Goal: Find specific page/section: Find specific page/section

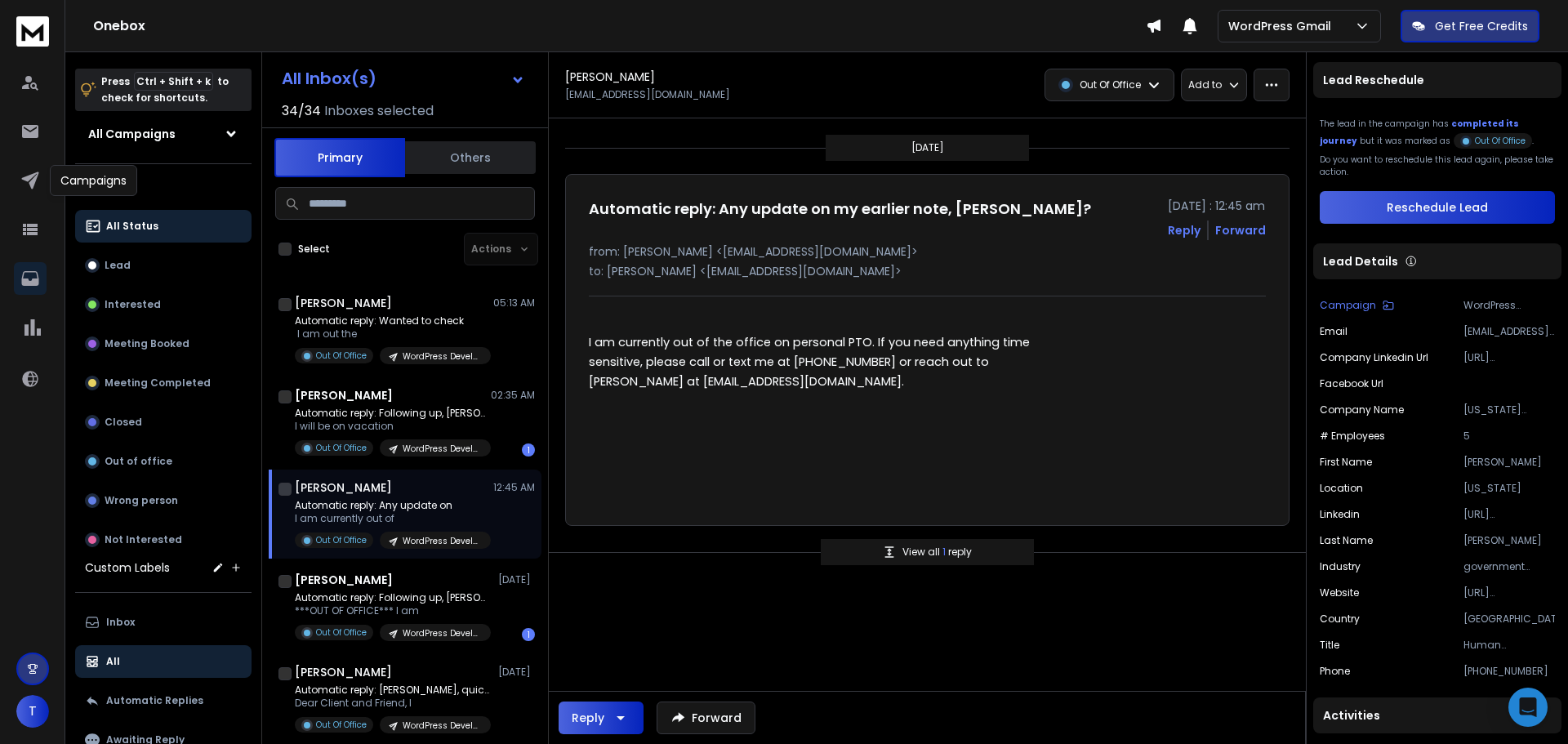
click at [32, 177] on icon at bounding box center [30, 180] width 20 height 20
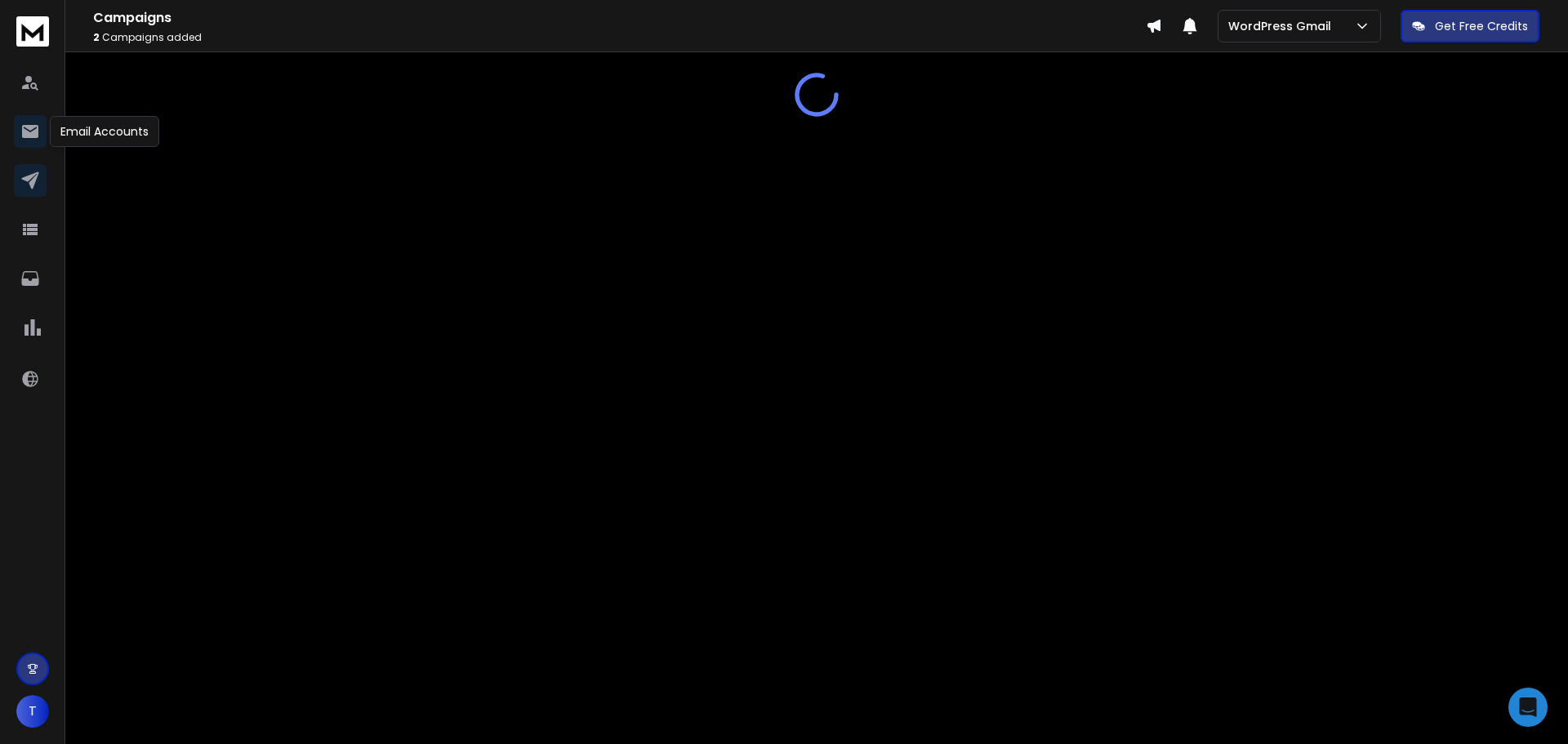
click at [24, 124] on icon at bounding box center [30, 131] width 20 height 20
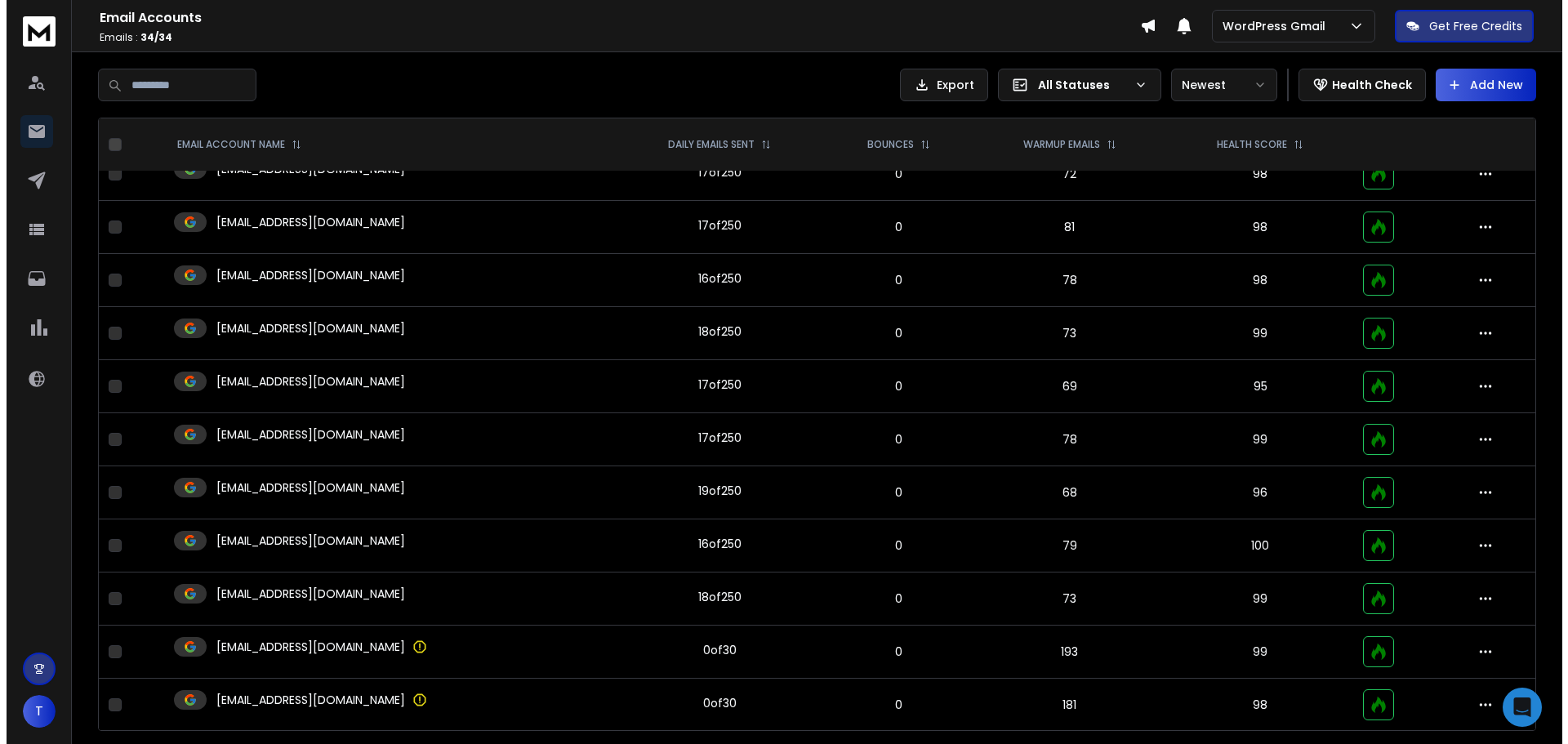
scroll to position [245, 0]
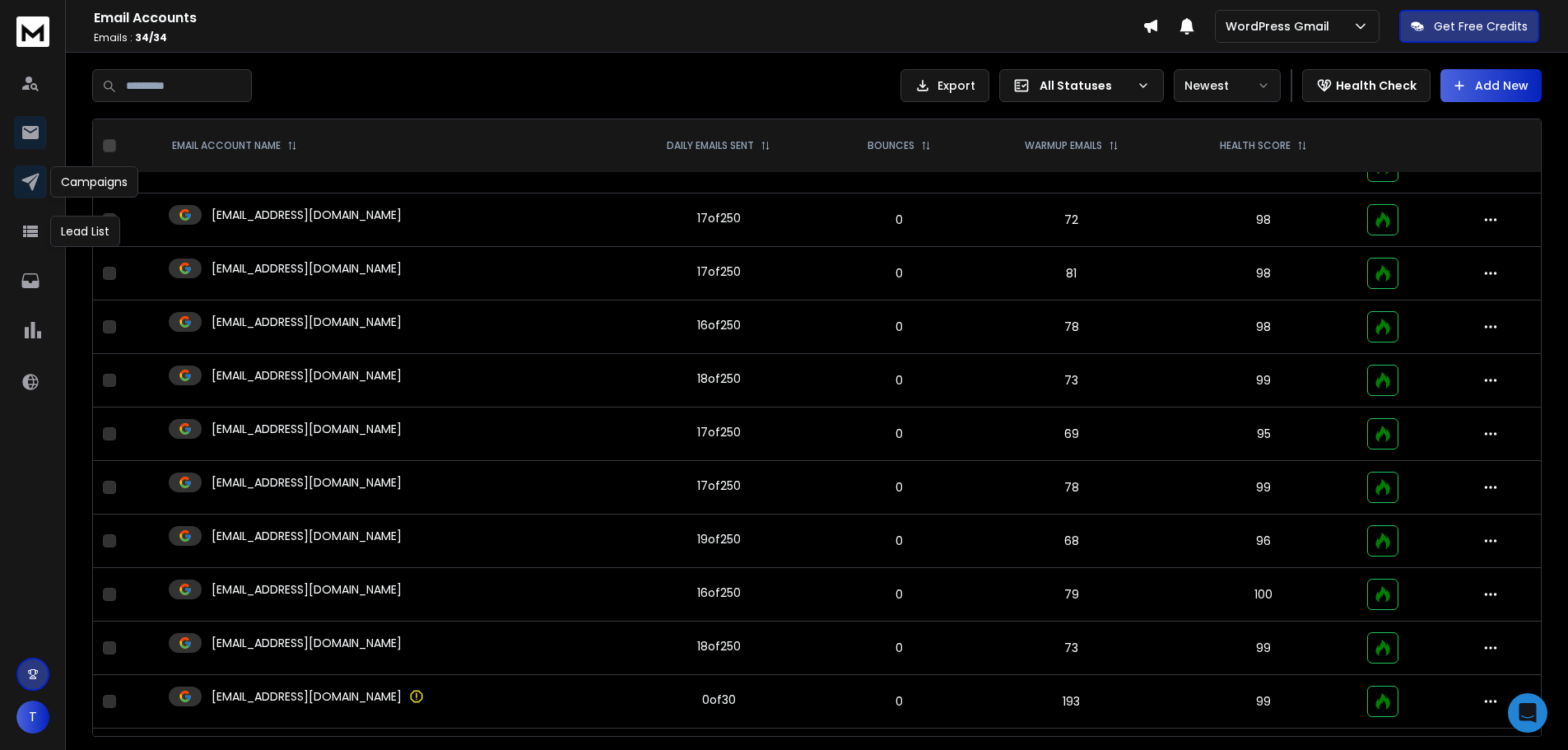
click at [30, 177] on icon at bounding box center [30, 181] width 17 height 17
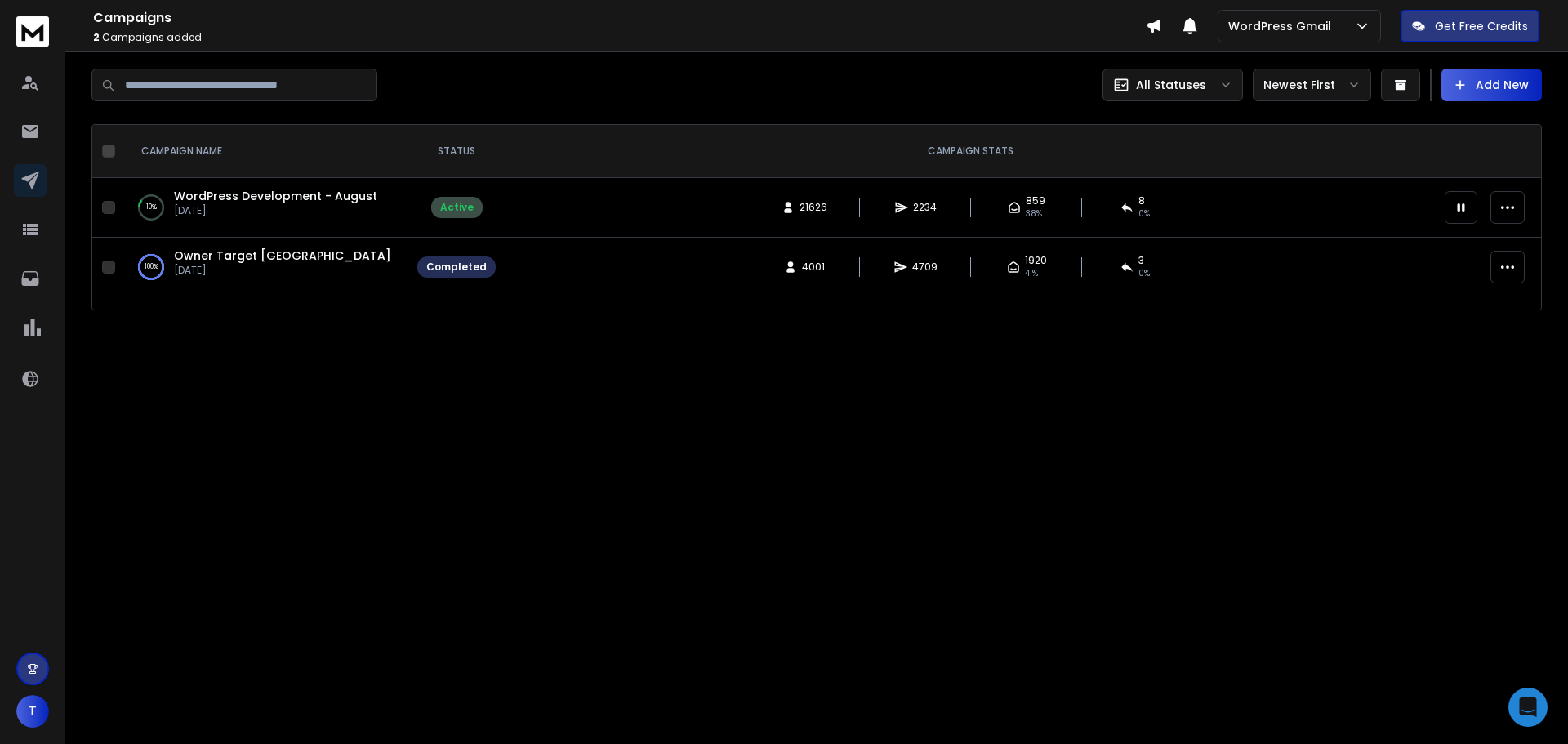
click at [301, 199] on span "WordPress Development - August" at bounding box center [275, 196] width 204 height 16
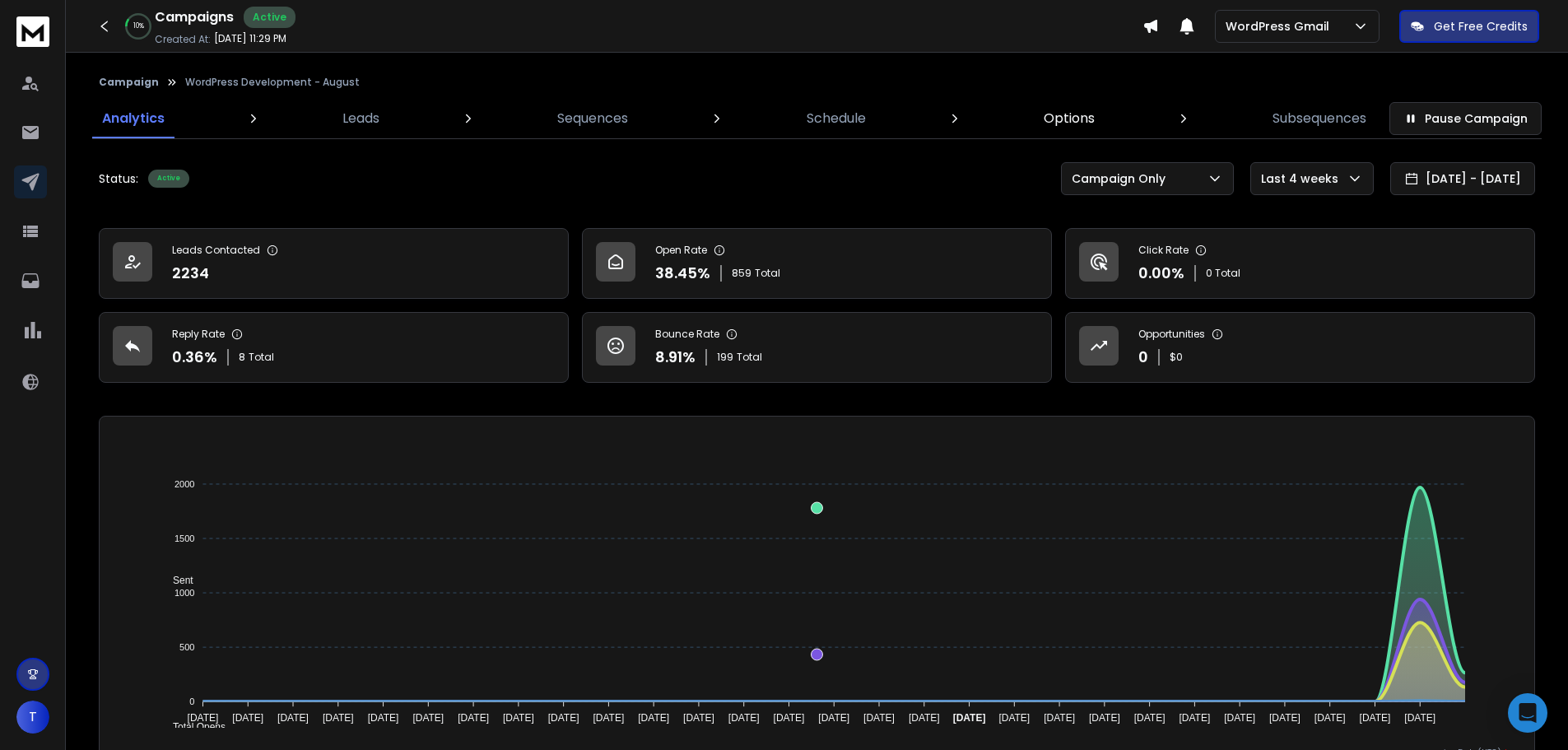
click at [1044, 123] on p "Options" at bounding box center [1069, 118] width 51 height 20
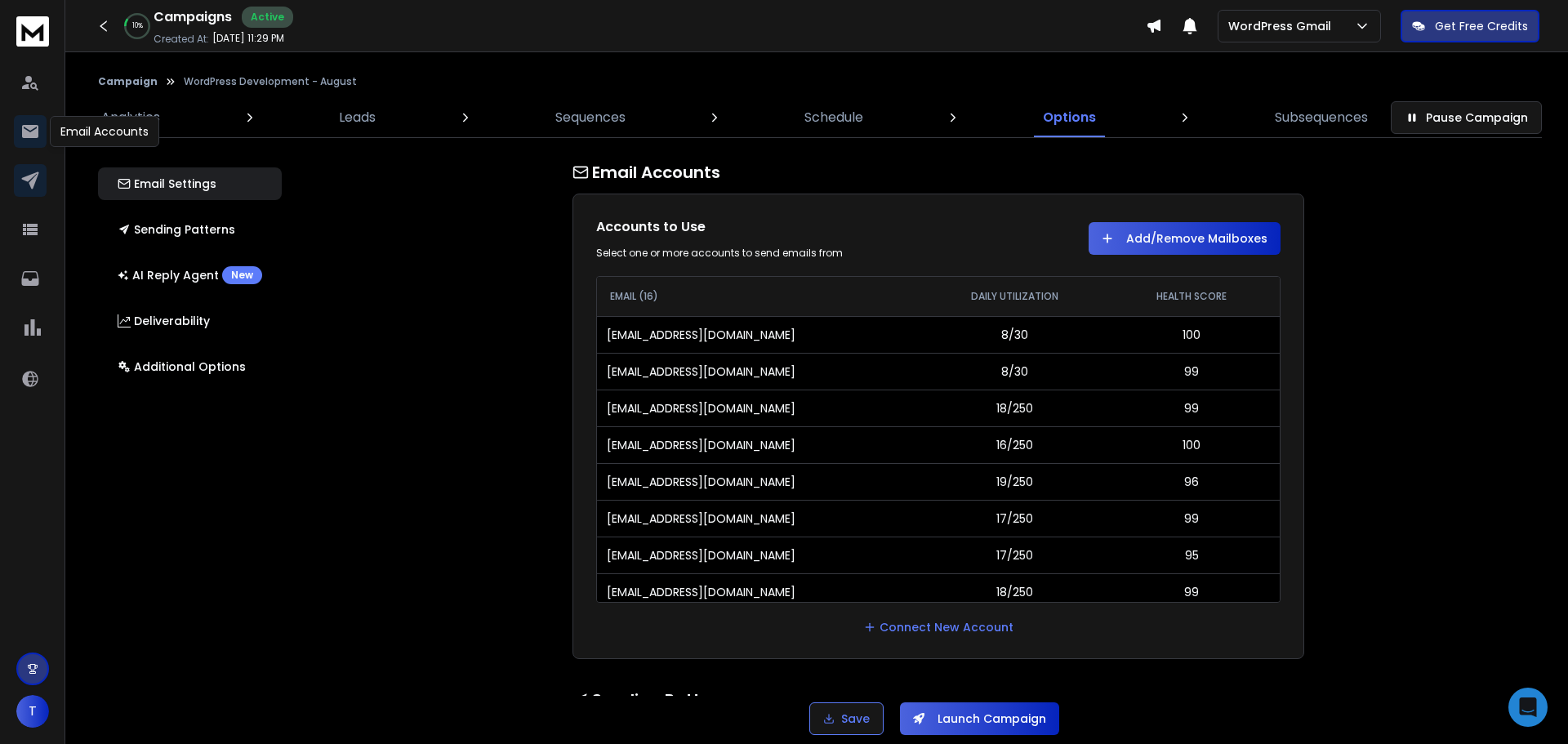
click at [34, 129] on icon at bounding box center [30, 131] width 20 height 20
